Goal: Task Accomplishment & Management: Use online tool/utility

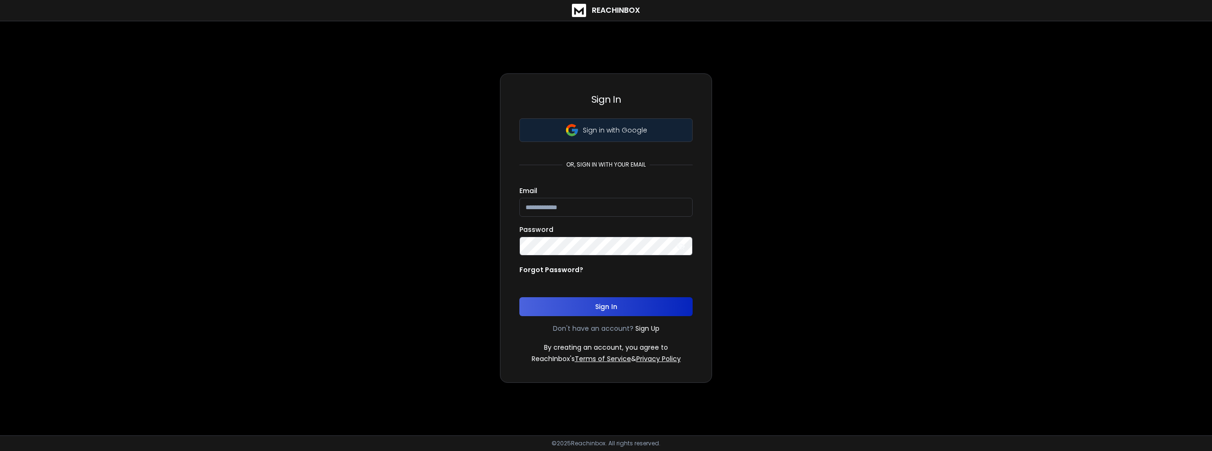
click at [573, 135] on icon at bounding box center [571, 134] width 9 height 5
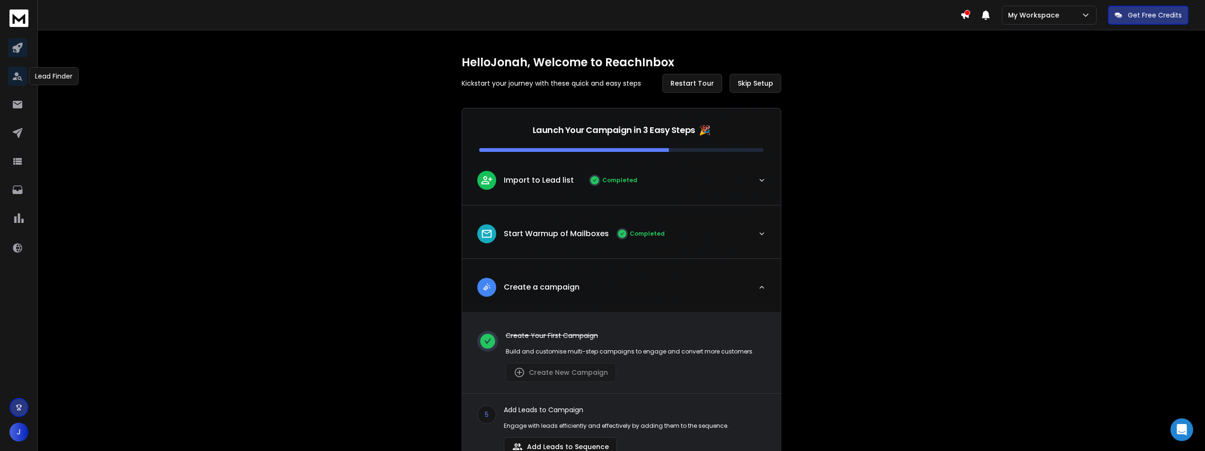
click at [15, 72] on icon at bounding box center [17, 76] width 11 height 11
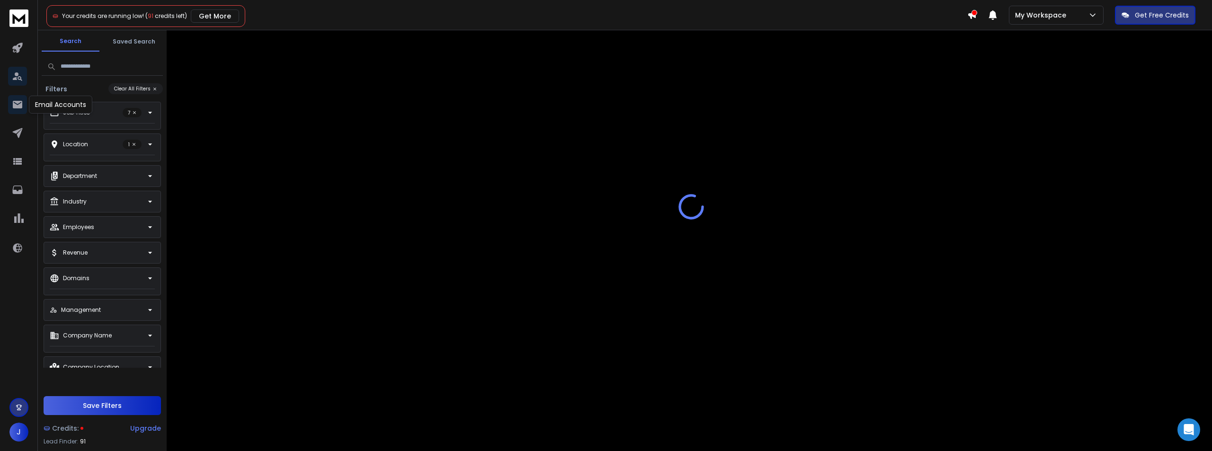
click at [21, 95] on link at bounding box center [17, 104] width 19 height 19
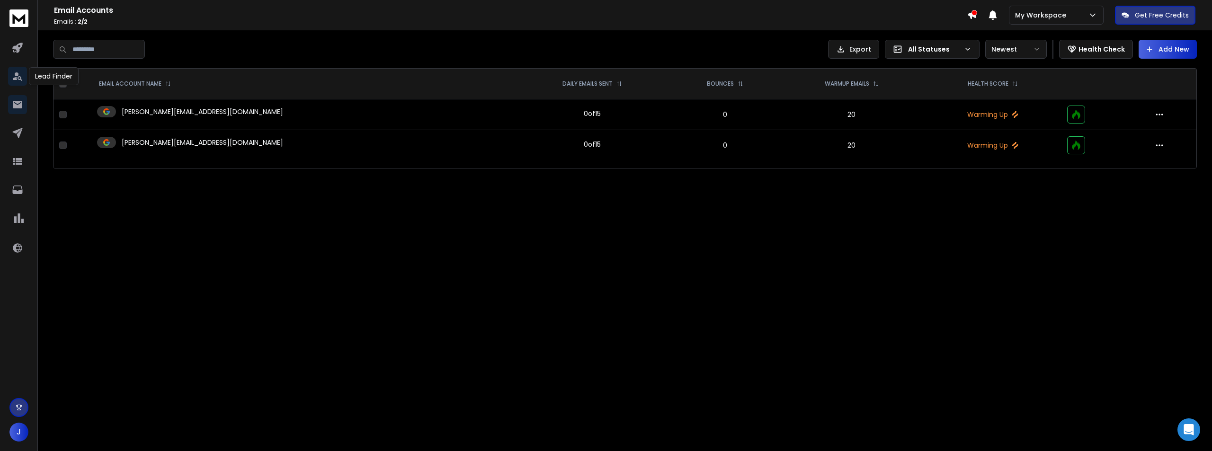
click at [14, 77] on icon at bounding box center [17, 76] width 11 height 11
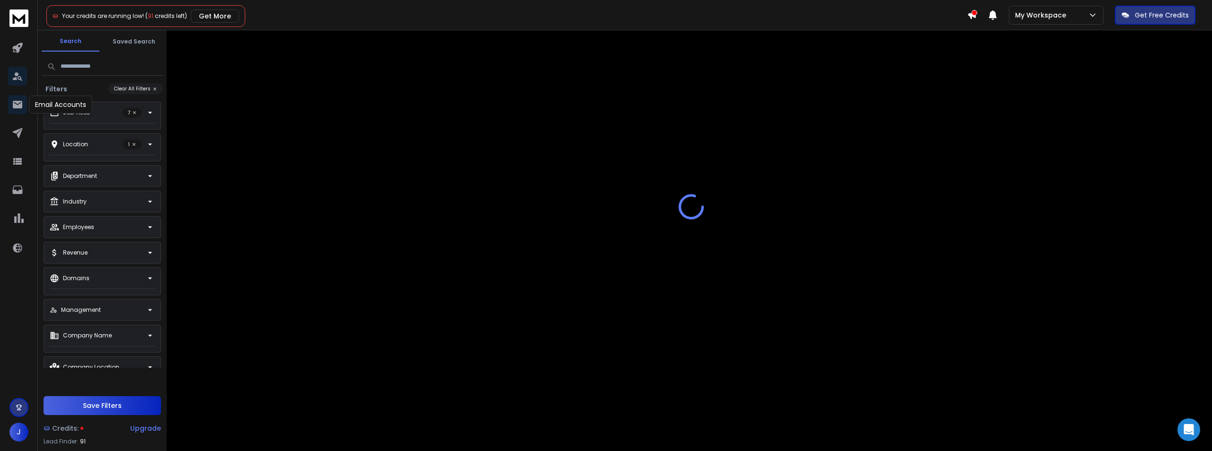
click at [24, 103] on link at bounding box center [17, 104] width 19 height 19
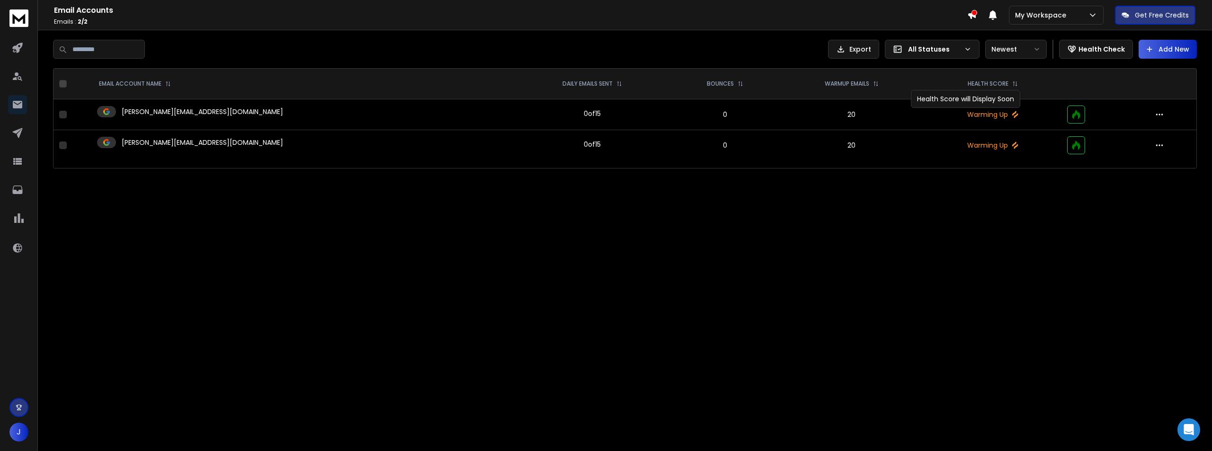
click at [949, 116] on p "Warming Up" at bounding box center [993, 114] width 126 height 9
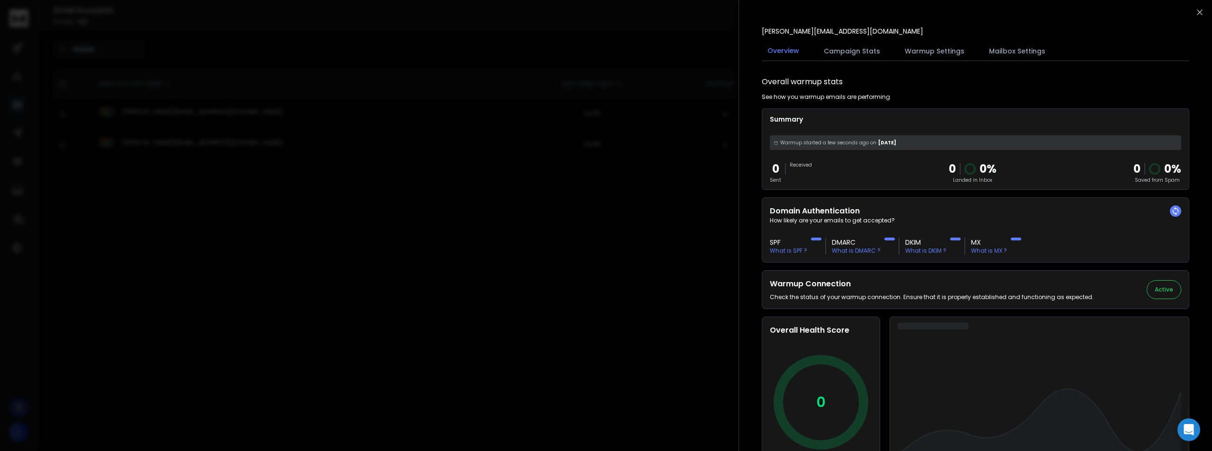
click at [616, 170] on div at bounding box center [606, 225] width 1212 height 451
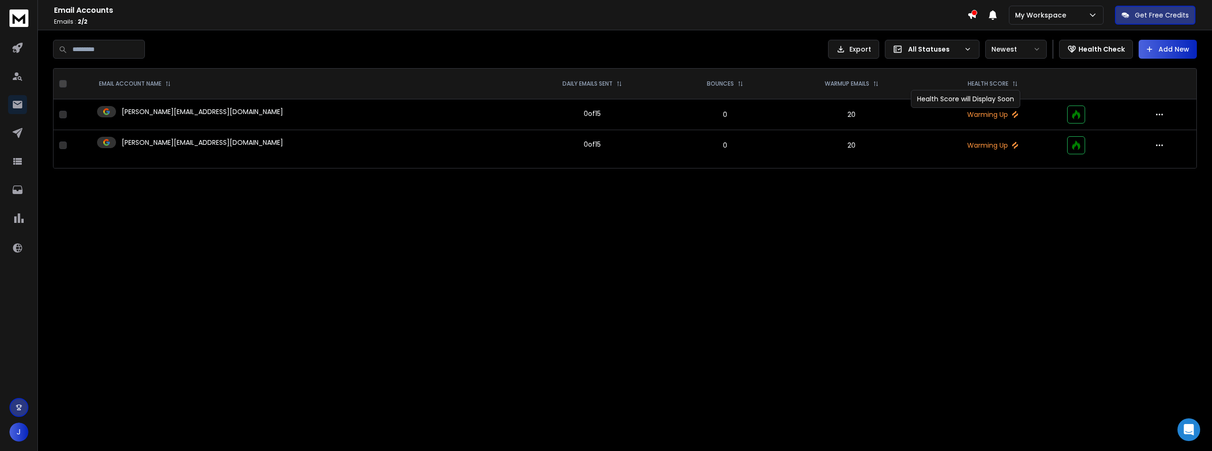
click at [971, 112] on p "Warming Up" at bounding box center [993, 114] width 126 height 9
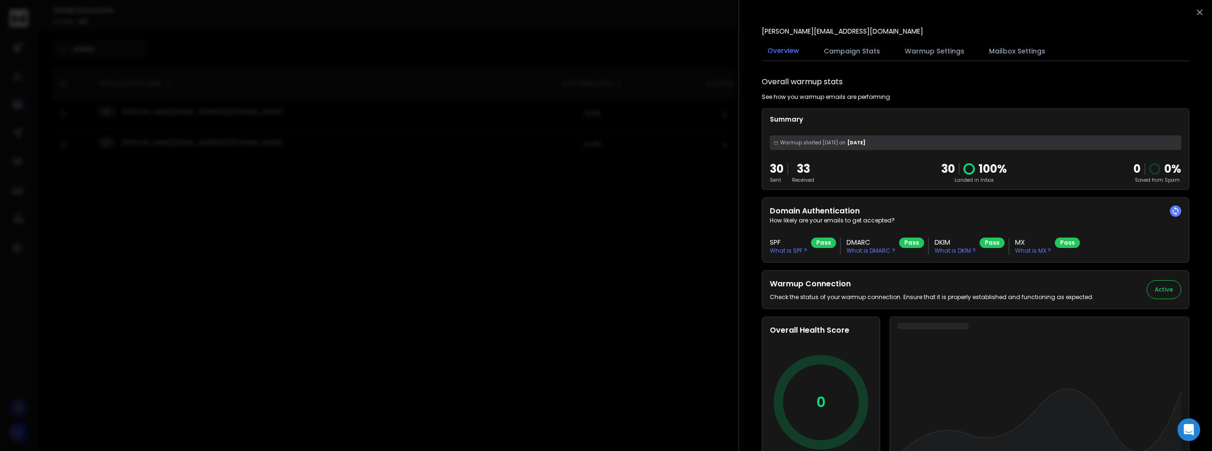
scroll to position [284, 0]
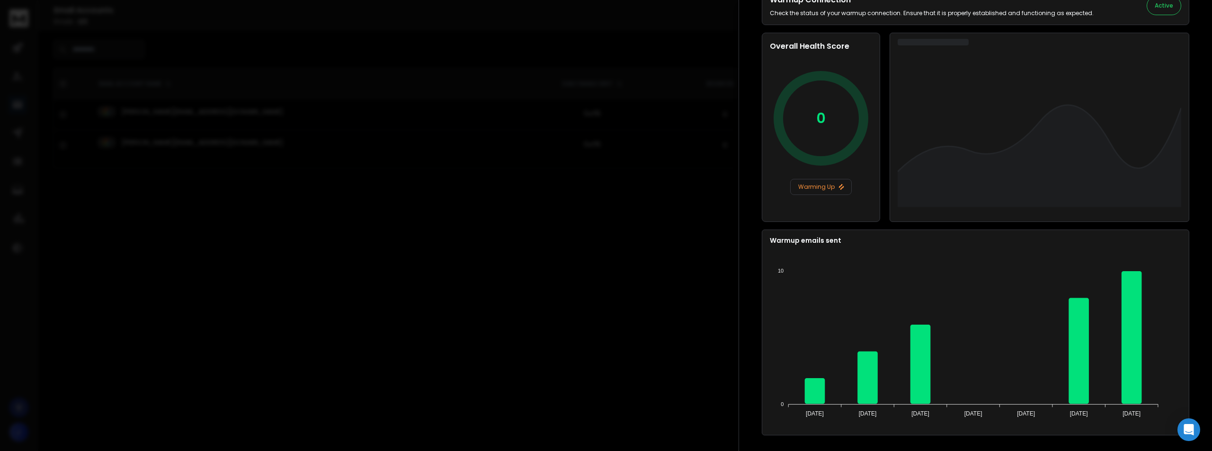
drag, startPoint x: 728, startPoint y: 252, endPoint x: 744, endPoint y: 245, distance: 17.8
click at [729, 251] on div at bounding box center [606, 225] width 1212 height 451
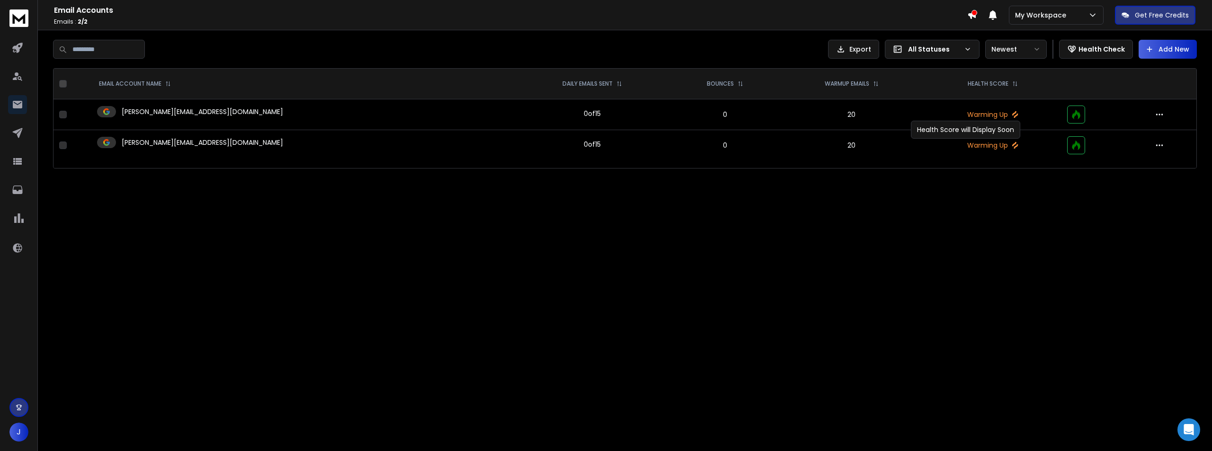
click at [967, 146] on p "Warming Up" at bounding box center [993, 145] width 126 height 9
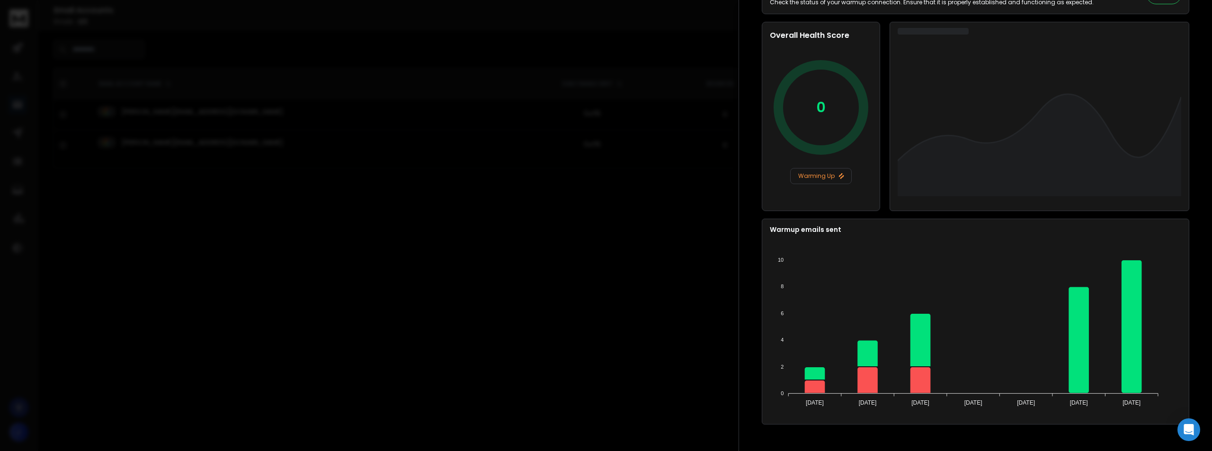
scroll to position [11, 0]
